Goal: Find contact information: Find contact information

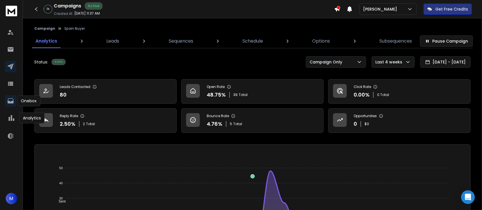
click at [11, 100] on icon at bounding box center [10, 100] width 7 height 7
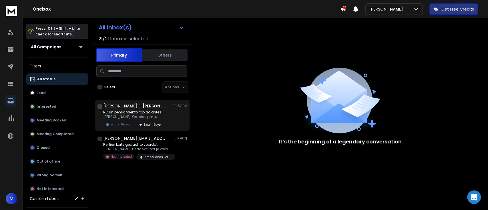
click at [144, 109] on div "[PERSON_NAME] El [PERSON_NAME] [PERSON_NAME] 03:57 PM RE: Un pensamiento rápido…" at bounding box center [145, 115] width 84 height 24
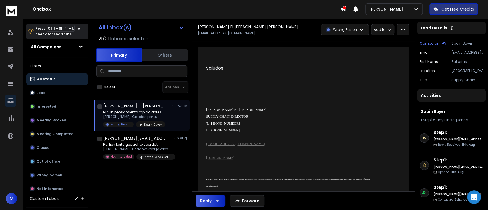
scroll to position [152, 0]
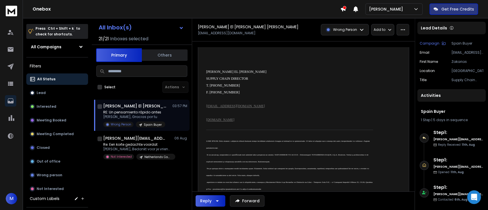
click at [248, 142] on div "[PERSON_NAME] EL [PERSON_NAME] SUPPLY CHAIN DIRECTOR T. [PHONE_NUMBER] F. [PHON…" at bounding box center [289, 171] width 167 height 234
drag, startPoint x: 203, startPoint y: 127, endPoint x: 249, endPoint y: 126, distance: 45.7
click at [261, 127] on div "[PERSON_NAME] EL [PERSON_NAME] SUPPLY CHAIN DIRECTOR T. [PHONE_NUMBER] F. [PHON…" at bounding box center [289, 171] width 167 height 234
drag, startPoint x: 247, startPoint y: 141, endPoint x: 205, endPoint y: 141, distance: 42.3
